Goal: Task Accomplishment & Management: Manage account settings

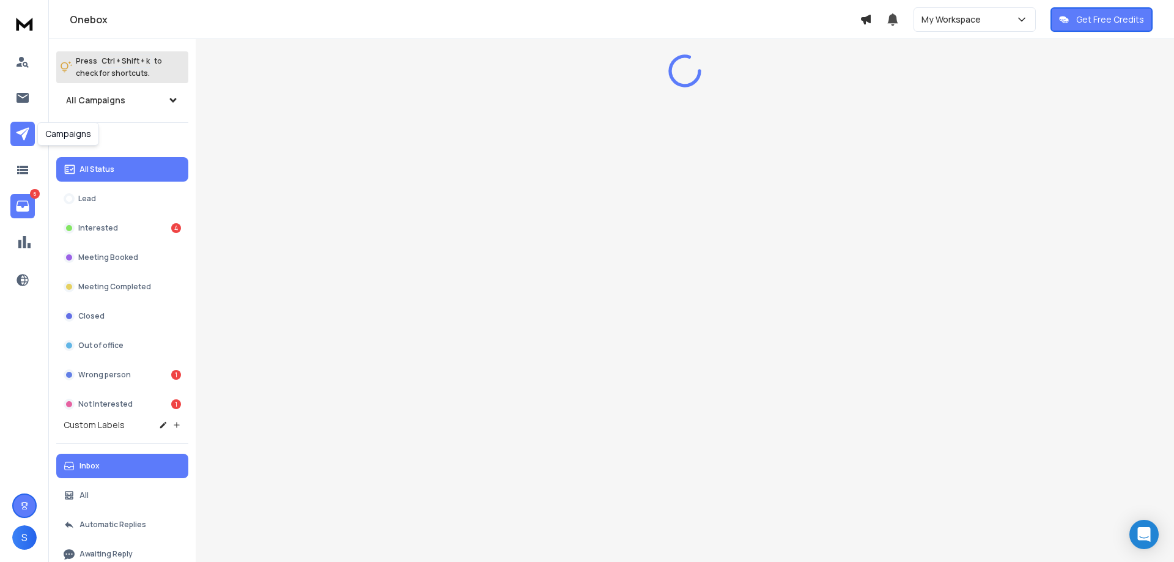
click at [10, 129] on link at bounding box center [22, 134] width 24 height 24
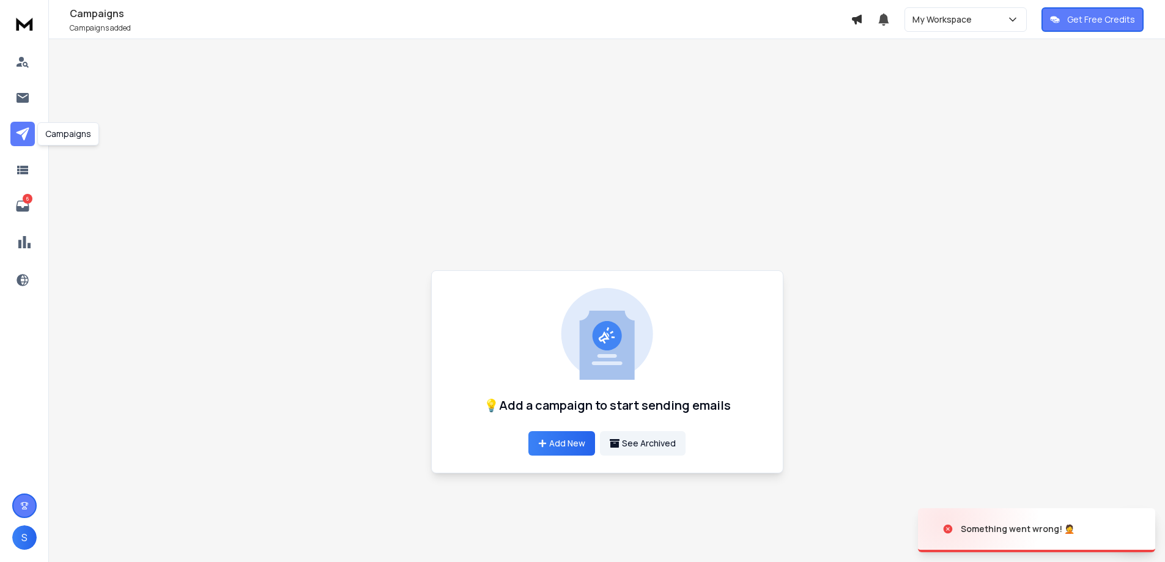
click at [25, 131] on icon at bounding box center [22, 134] width 15 height 15
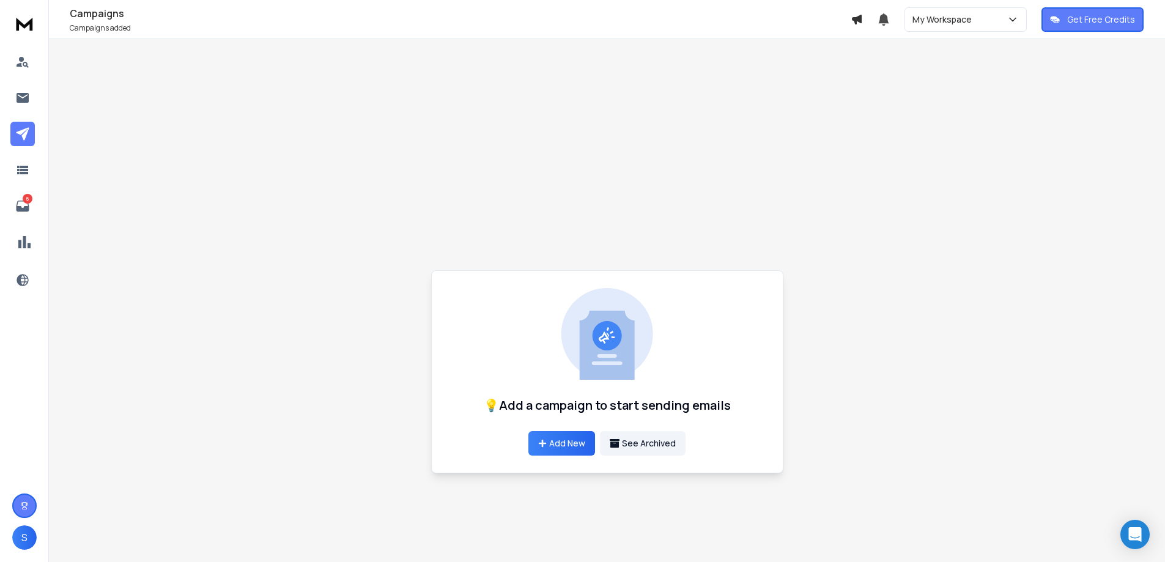
click at [22, 32] on img at bounding box center [24, 23] width 24 height 23
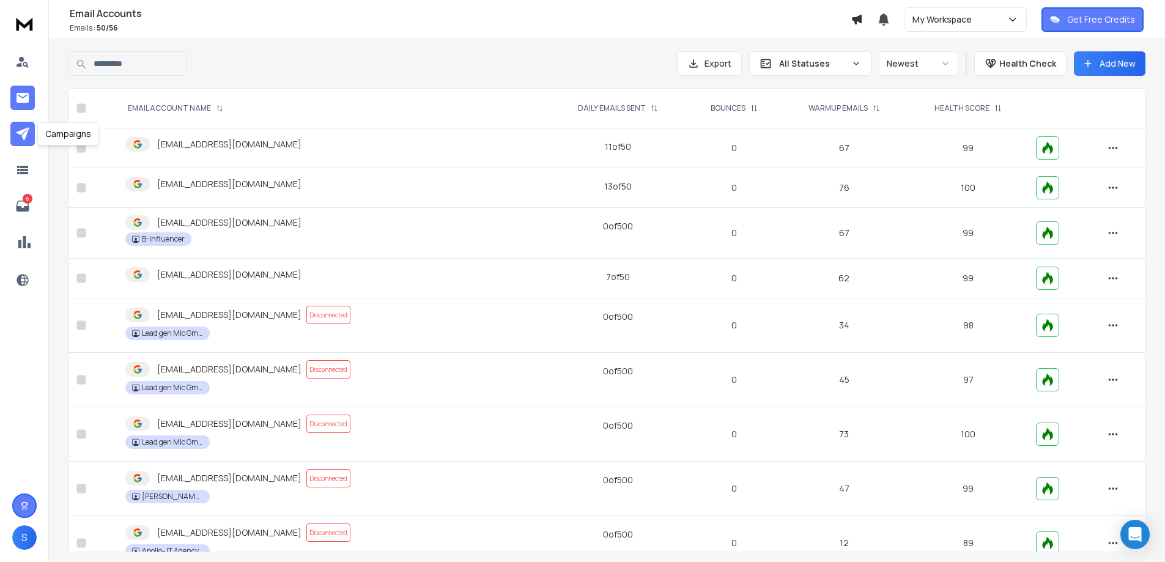
click at [23, 135] on icon at bounding box center [22, 133] width 13 height 13
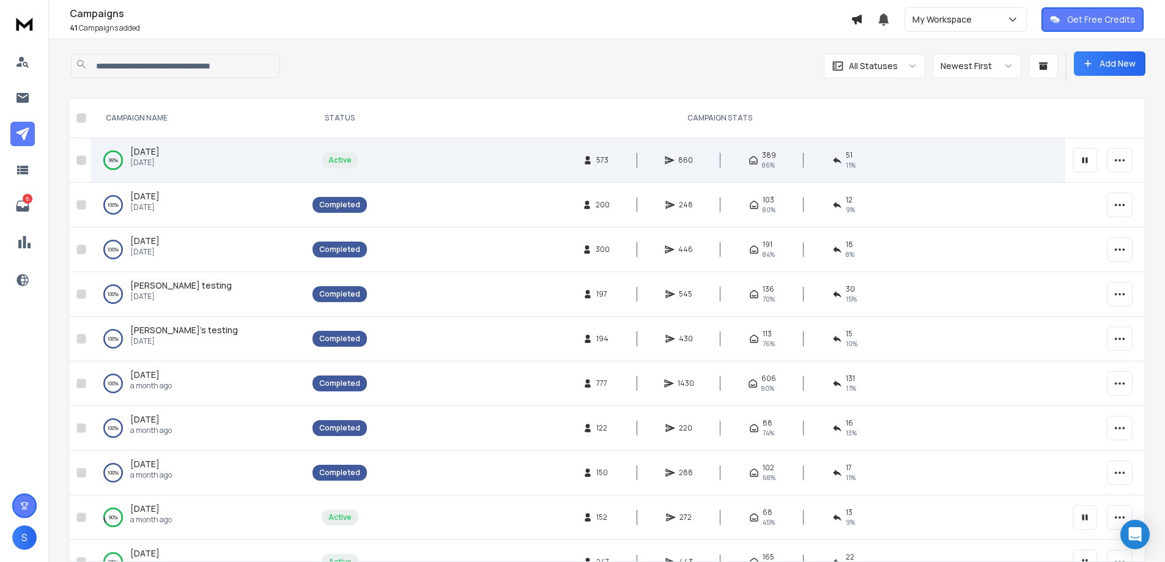
click at [414, 158] on div "573 860 389 86 % 51 11 %" at bounding box center [720, 160] width 677 height 20
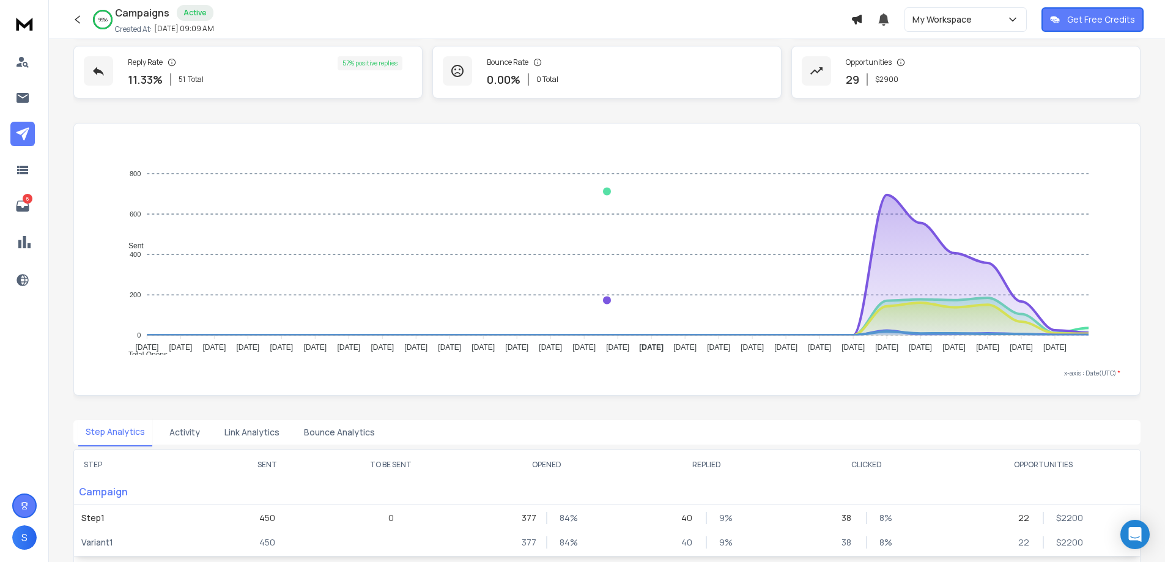
scroll to position [254, 0]
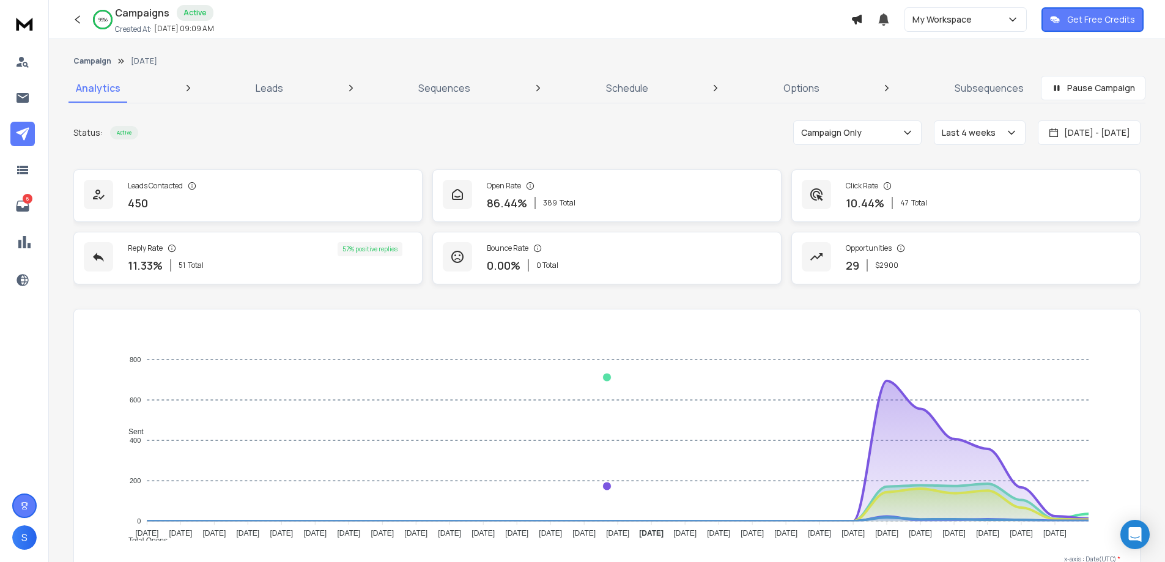
click at [1058, 303] on div "Leads Contacted 450 Open Rate 86.44 % 389 Total Click Rate 10.44 % 47 Total Rep…" at bounding box center [606, 484] width 1067 height 630
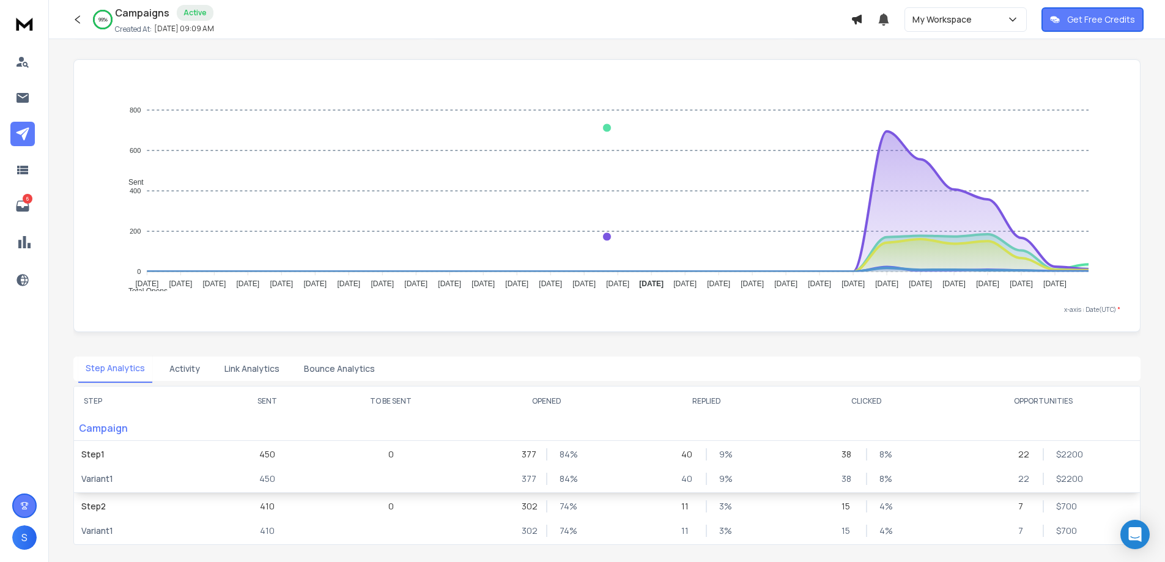
scroll to position [254, 0]
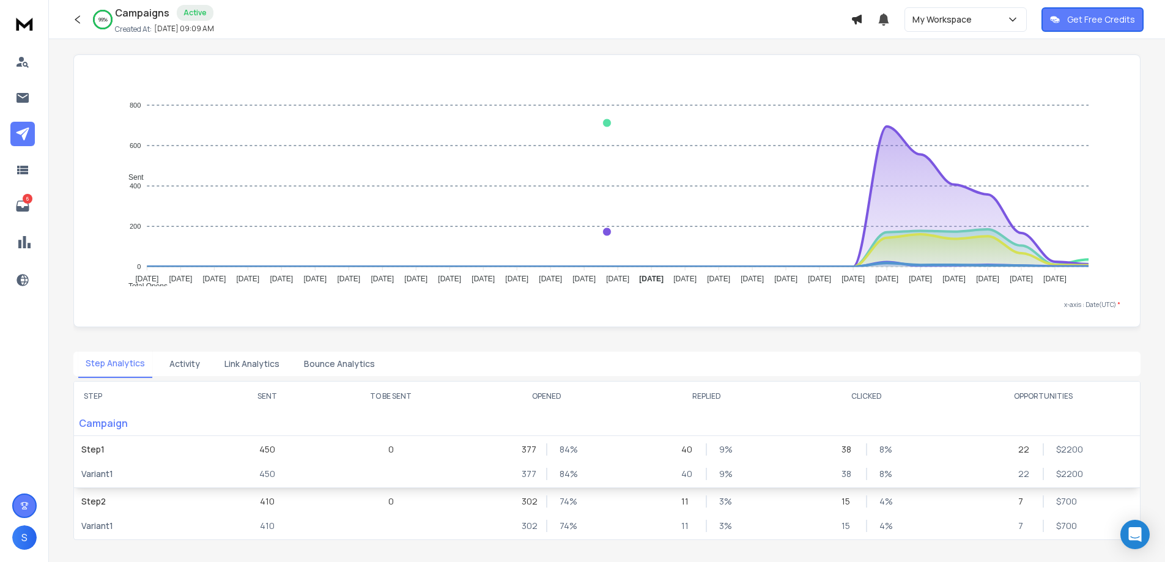
click at [265, 363] on button "Link Analytics" at bounding box center [252, 364] width 70 height 27
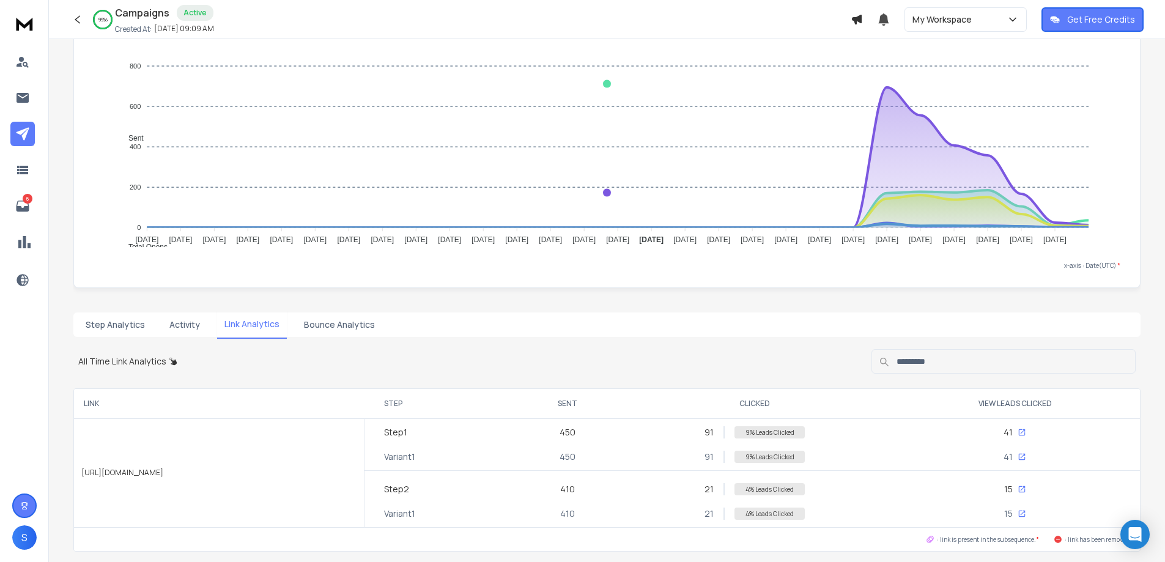
scroll to position [305, 0]
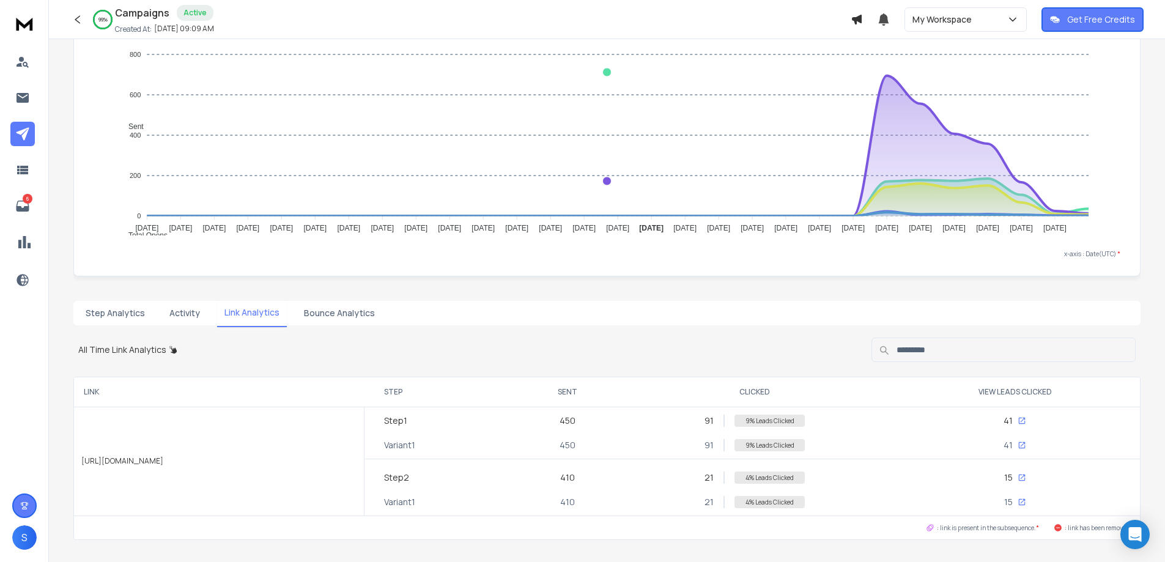
click at [803, 357] on div "All Time Link Analytics" at bounding box center [606, 350] width 1067 height 24
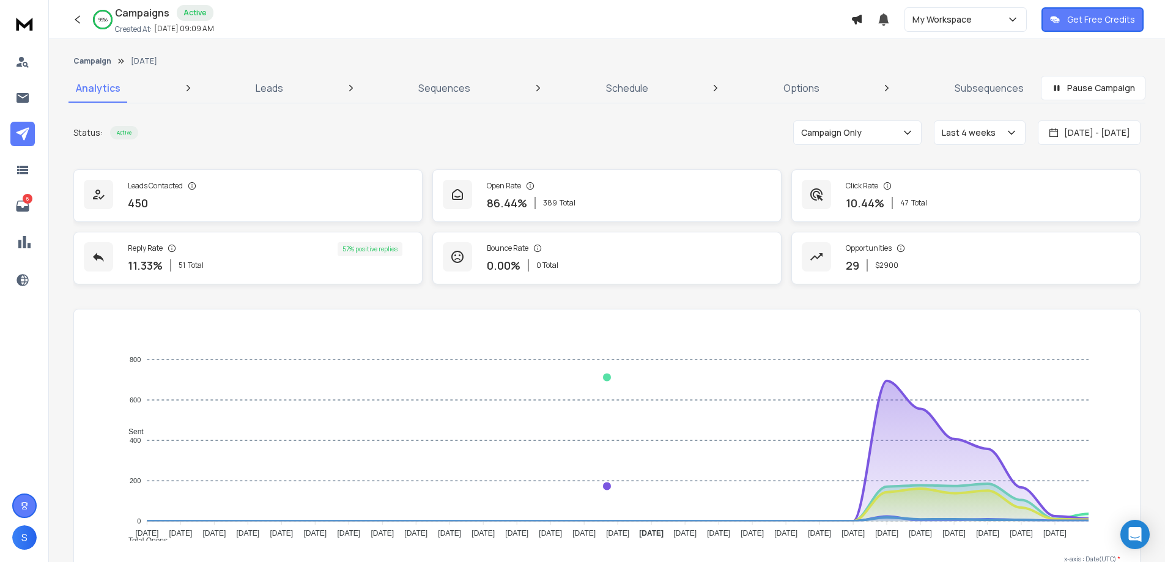
click at [631, 19] on div "99 % Campaigns Active Created At: [DATE] 09:09 AM My Workspace Get Free Credits" at bounding box center [582, 19] width 1165 height 39
drag, startPoint x: 1088, startPoint y: 456, endPoint x: 669, endPoint y: 472, distance: 418.7
drag, startPoint x: 669, startPoint y: 472, endPoint x: 566, endPoint y: 332, distance: 173.6
click at [566, 332] on div "Sent Total Opens Unique Opens Links Clicked Total Replies" at bounding box center [607, 382] width 976 height 107
